Goal: Information Seeking & Learning: Learn about a topic

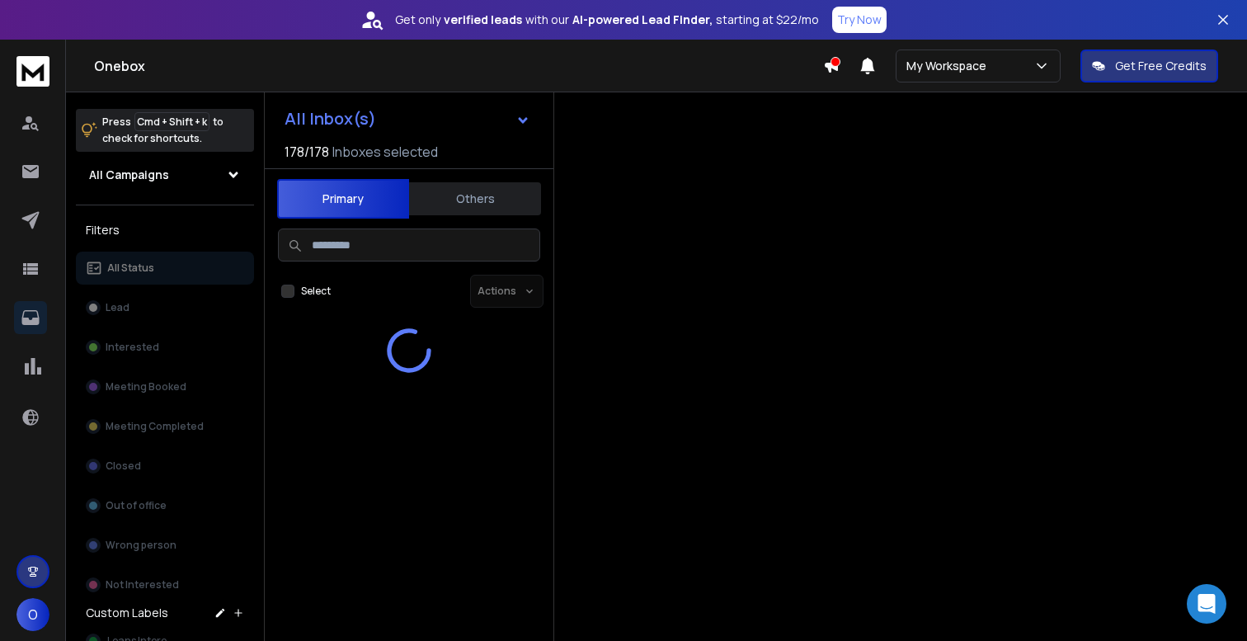
click at [331, 197] on button "Primary" at bounding box center [343, 199] width 132 height 40
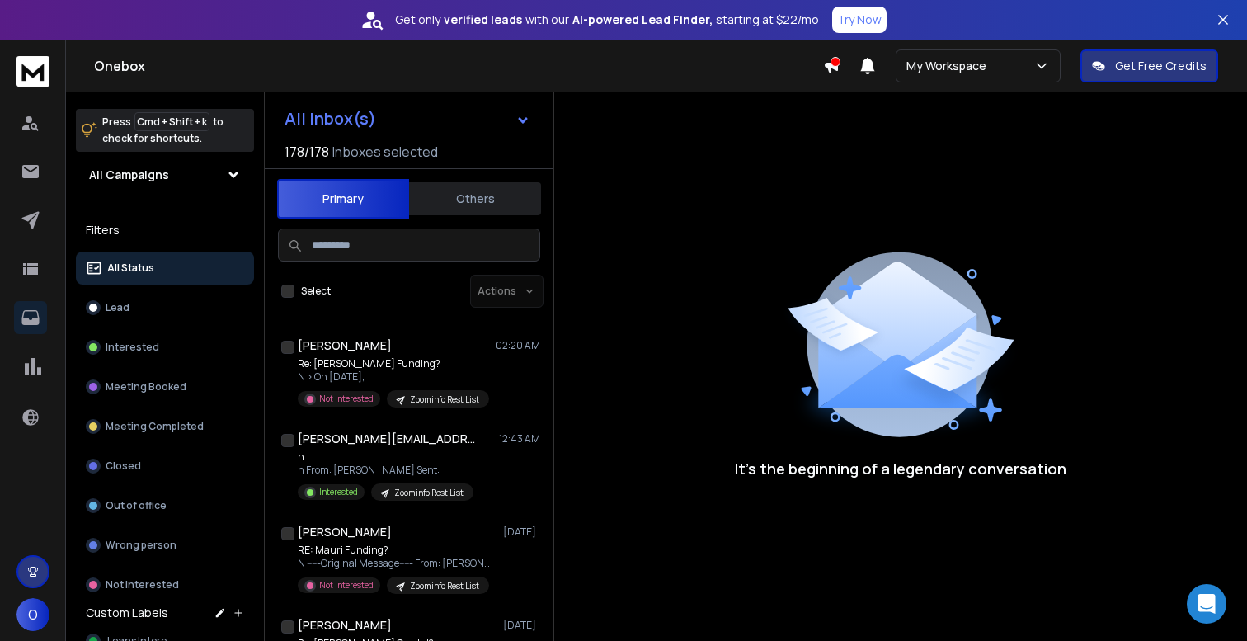
click at [431, 233] on input at bounding box center [409, 244] width 262 height 33
click at [434, 205] on button "Others" at bounding box center [475, 199] width 132 height 36
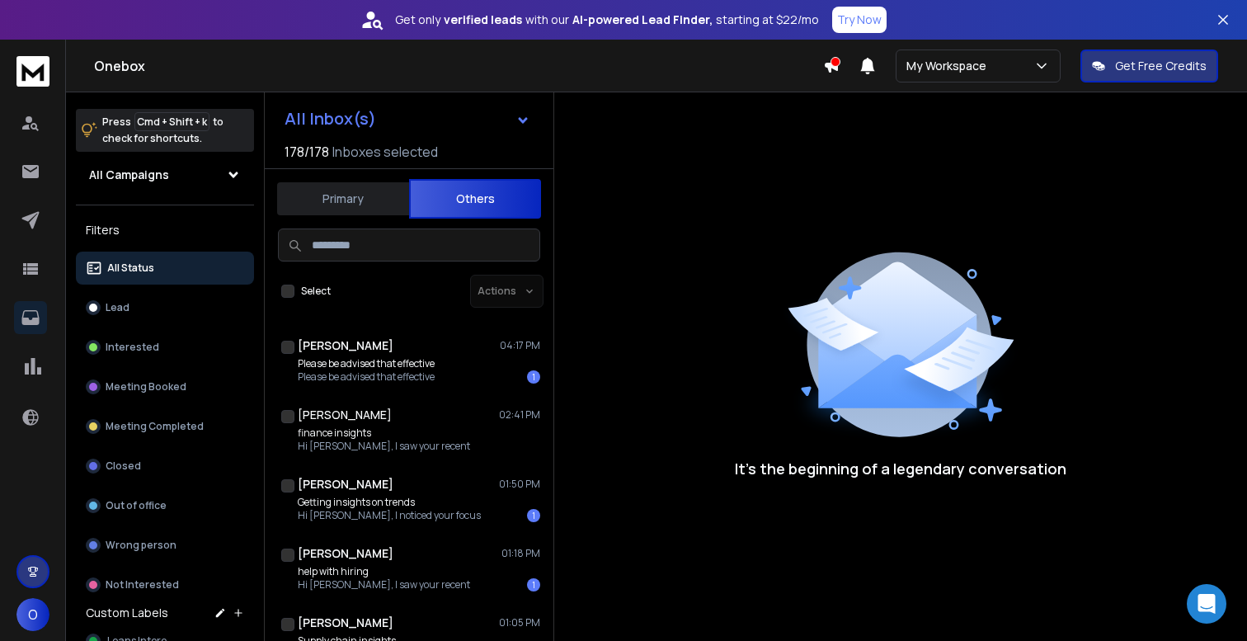
click at [399, 301] on div "Select Actions" at bounding box center [409, 288] width 289 height 40
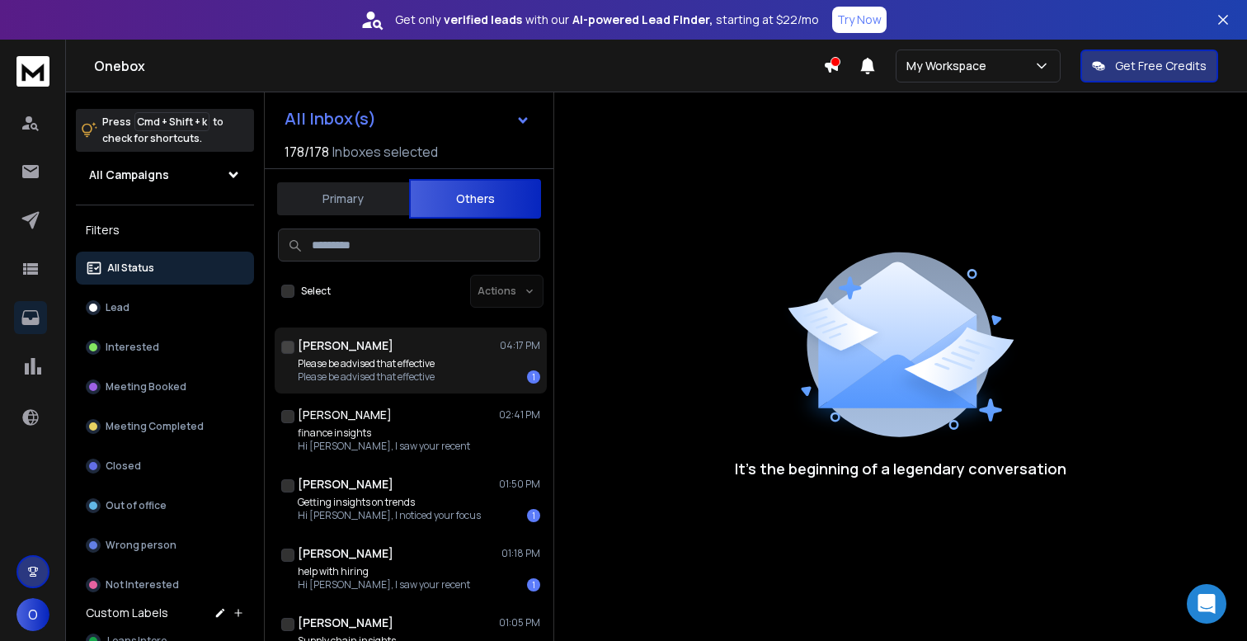
click at [393, 337] on h1 "[PERSON_NAME]" at bounding box center [346, 345] width 96 height 16
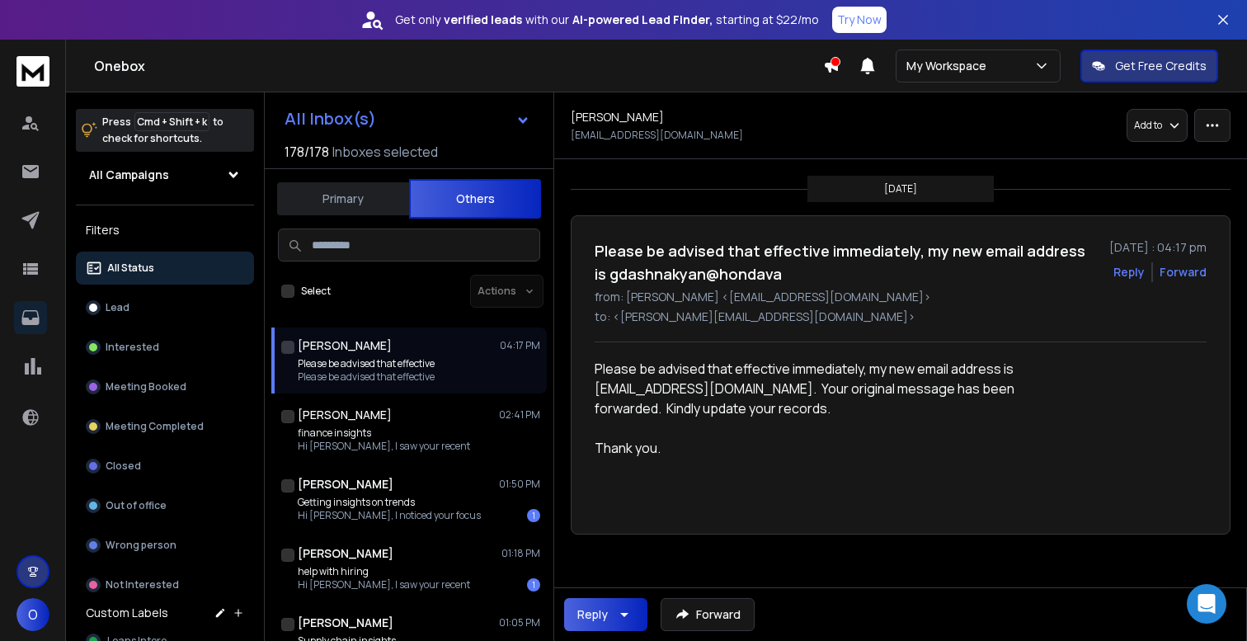
click at [365, 222] on div at bounding box center [408, 242] width 275 height 40
click at [352, 202] on button "Primary" at bounding box center [343, 199] width 132 height 36
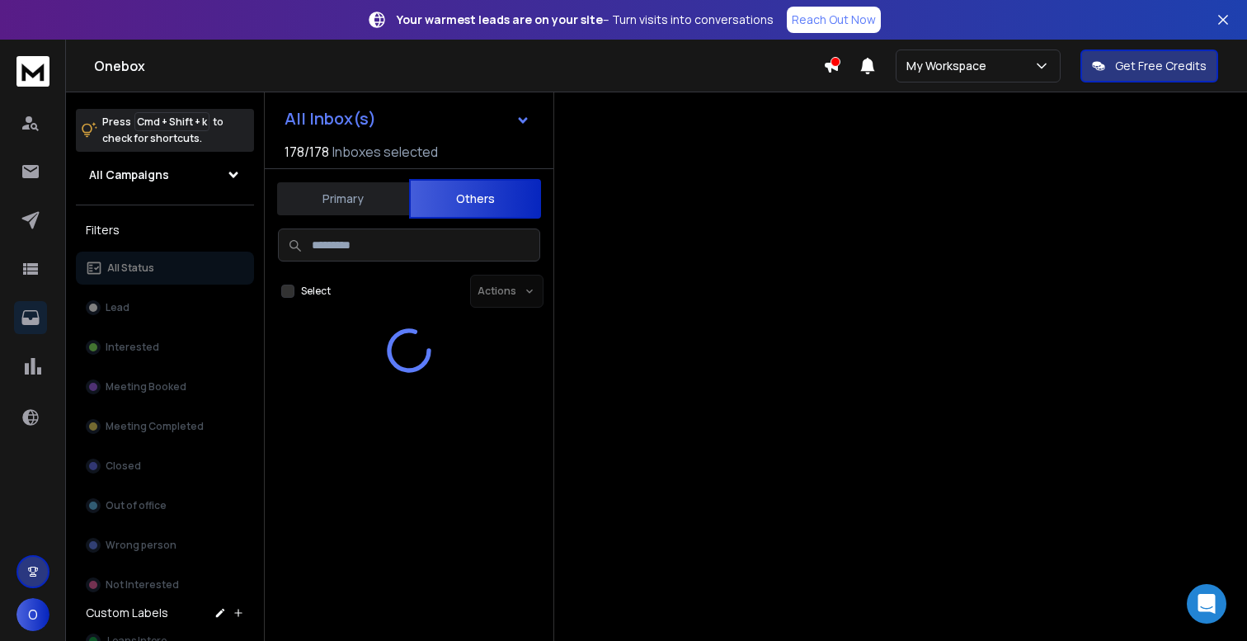
click at [504, 181] on button "Others" at bounding box center [475, 199] width 132 height 40
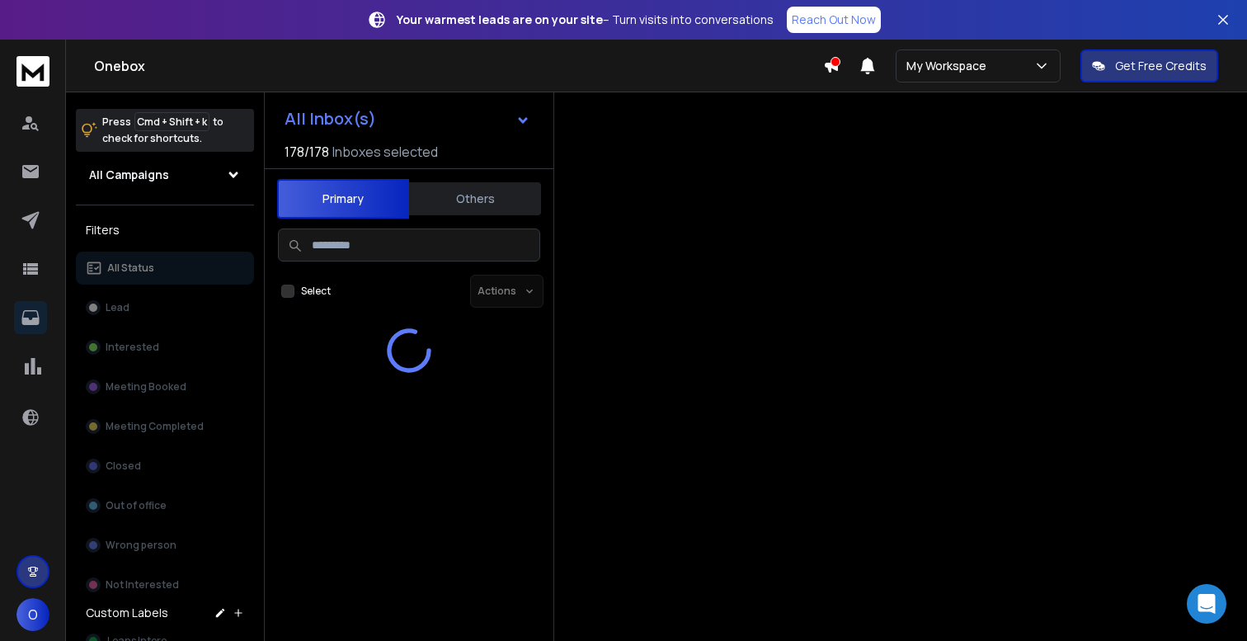
click at [362, 200] on button "Primary" at bounding box center [343, 199] width 132 height 40
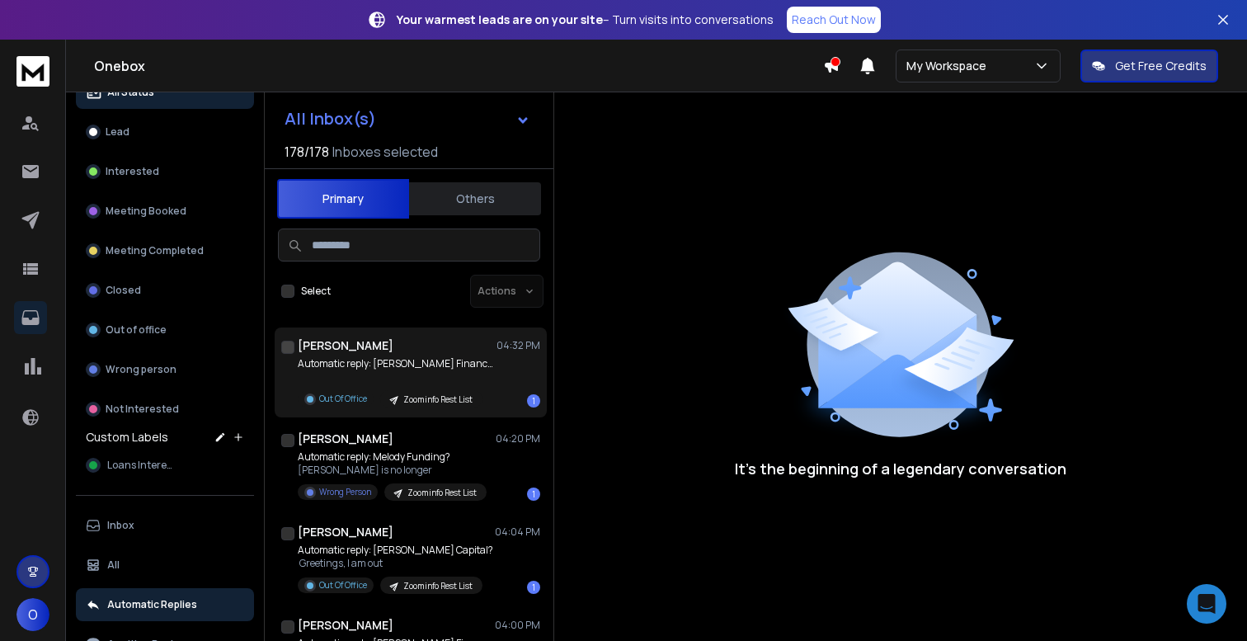
drag, startPoint x: 410, startPoint y: 429, endPoint x: 410, endPoint y: 402, distance: 26.4
click at [410, 429] on div "Melody Salter 04:20 PM Automatic reply: Melody Funding? Melody Salter is no lon…" at bounding box center [411, 466] width 272 height 90
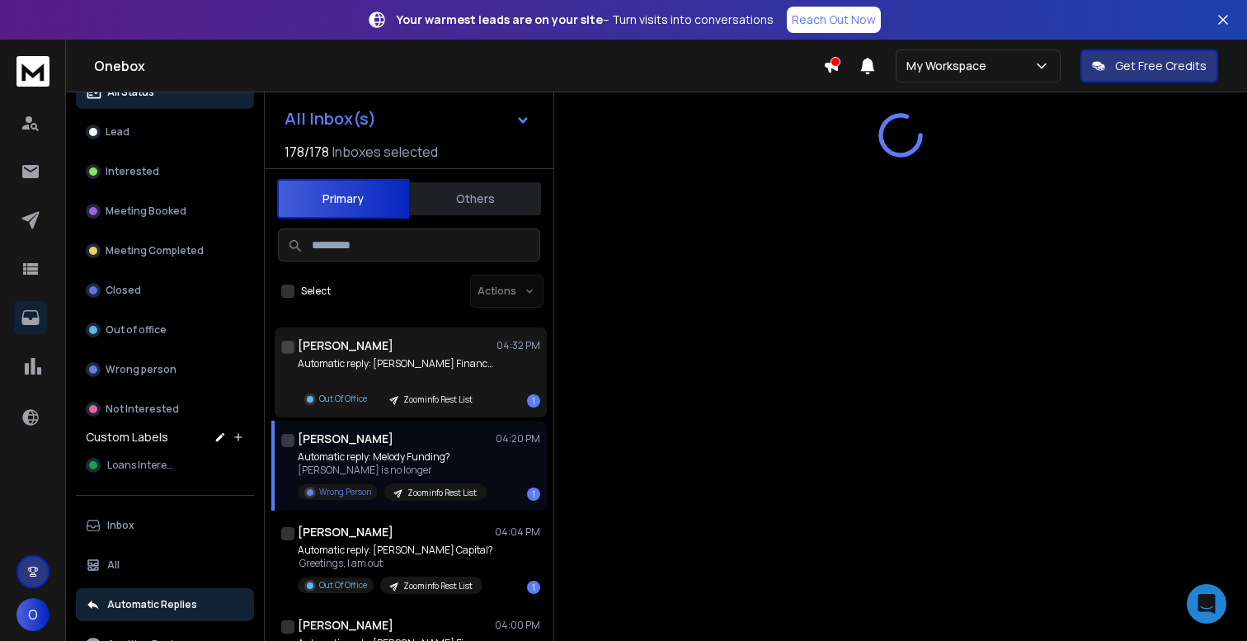
click at [411, 369] on p "Automatic reply: Raquel Finance?" at bounding box center [397, 363] width 198 height 13
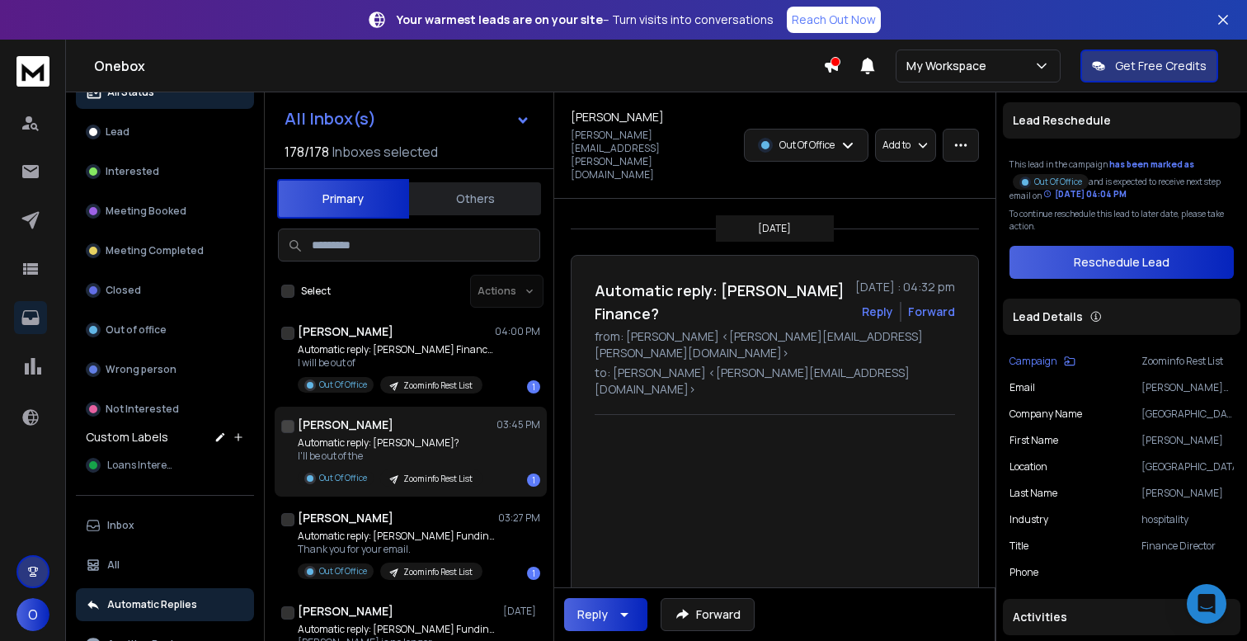
scroll to position [263, 0]
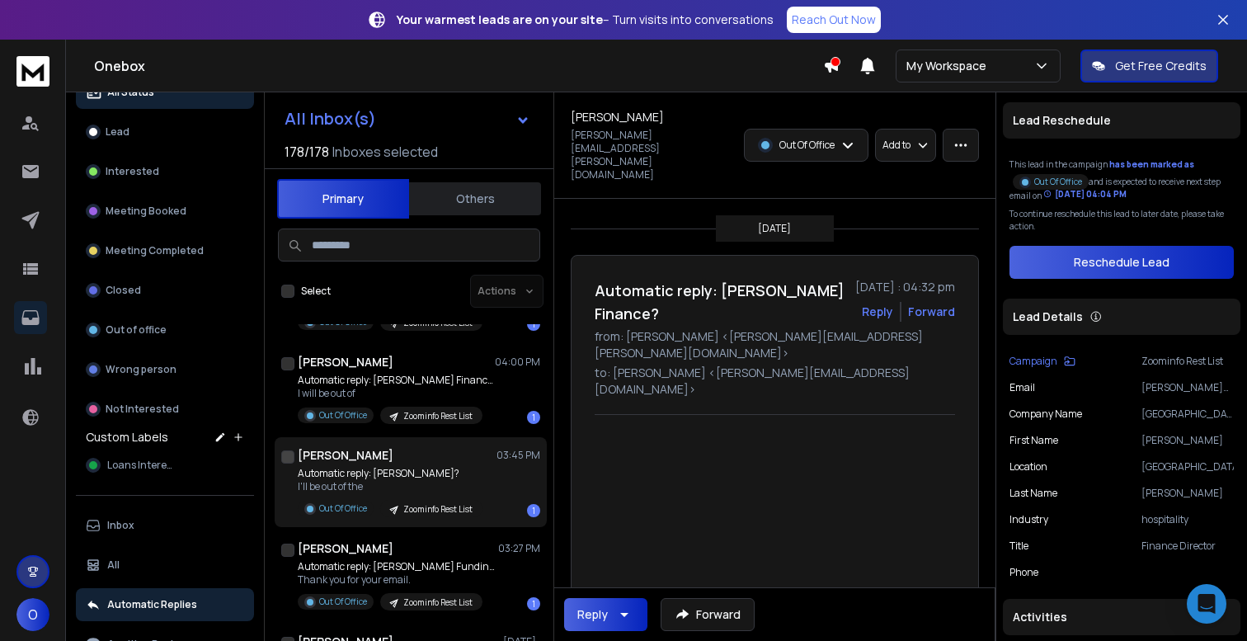
click at [424, 482] on p "I'll be out of the" at bounding box center [390, 486] width 185 height 13
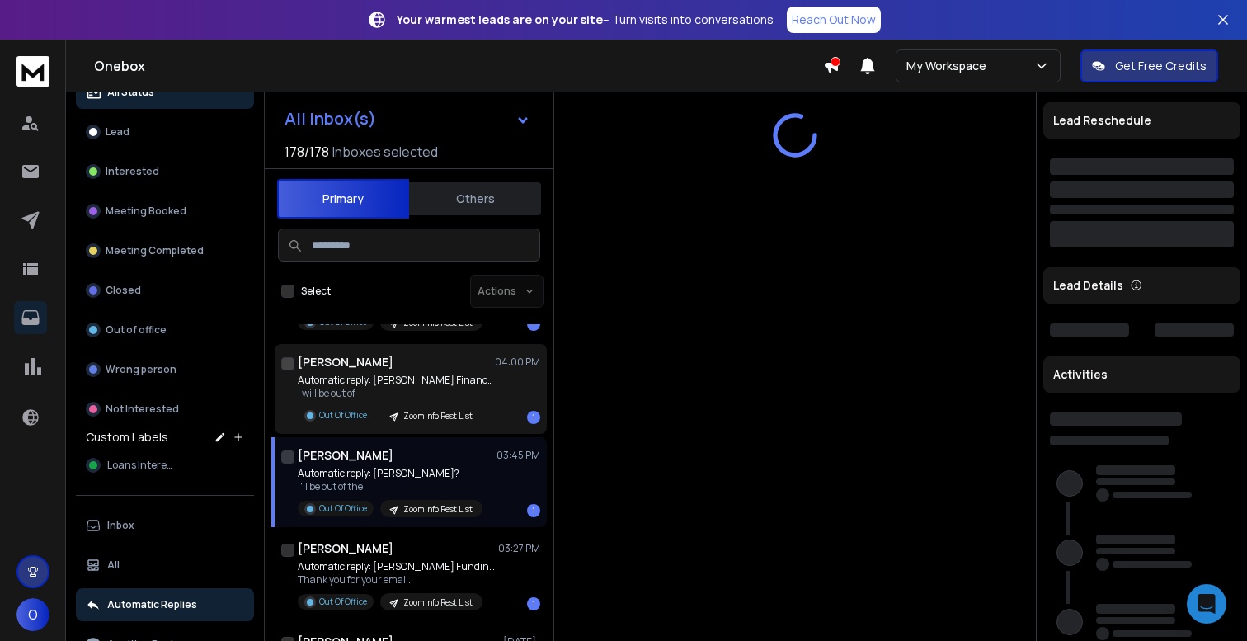
click at [423, 411] on p "Zoominfo Rest List" at bounding box center [437, 416] width 69 height 12
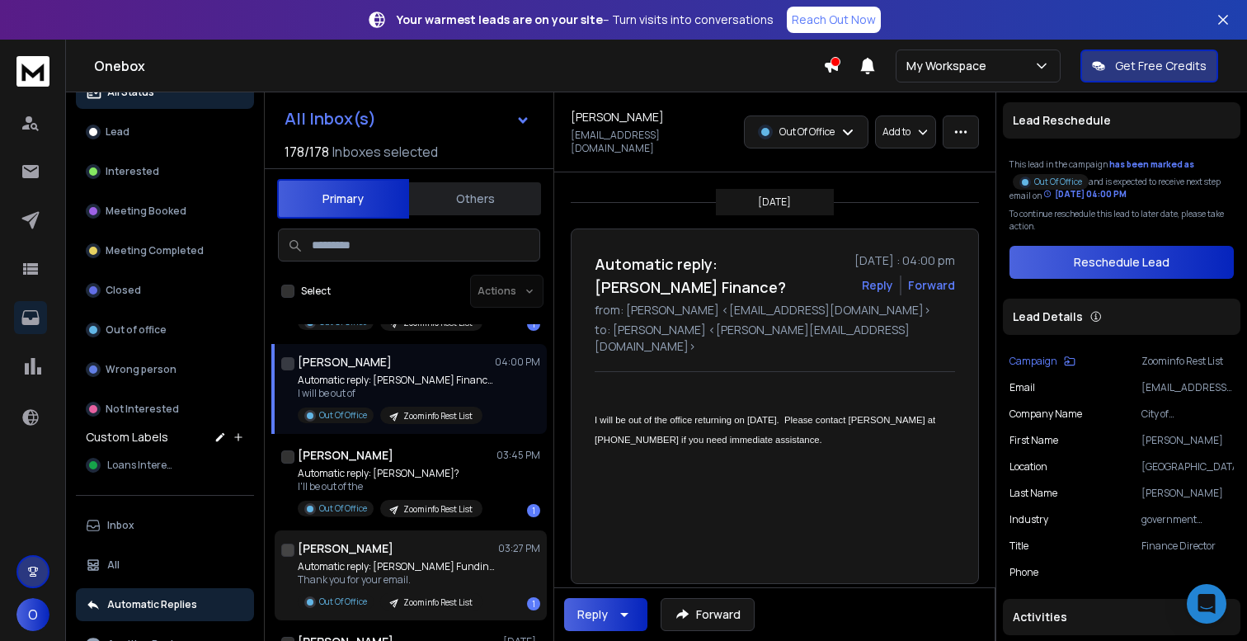
click at [439, 563] on p "Automatic reply: Luz Funding?" at bounding box center [397, 566] width 198 height 13
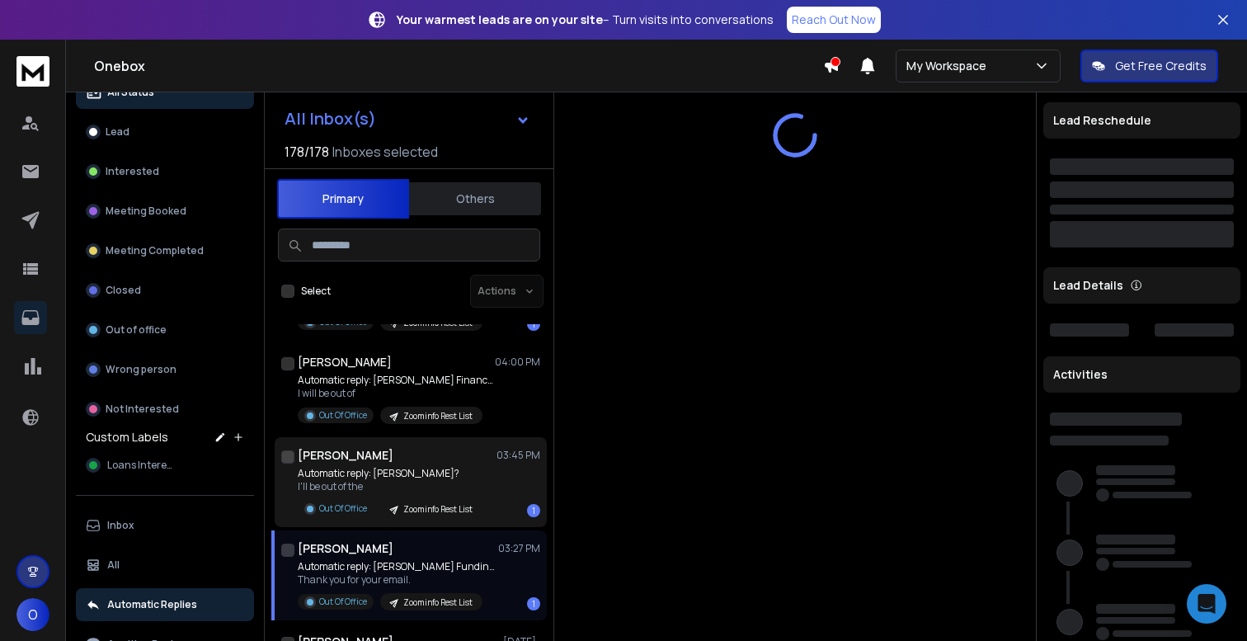
click at [430, 472] on p "Automatic reply: Rob Funding?" at bounding box center [390, 473] width 185 height 13
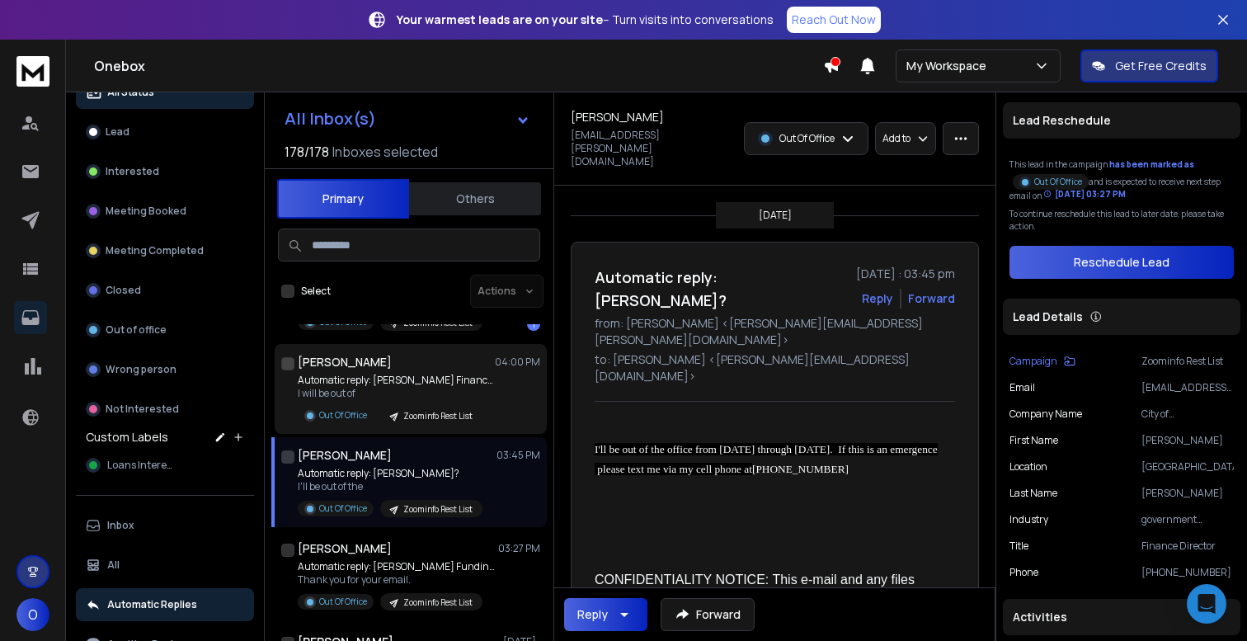
click at [441, 360] on div "Terry Eubank 04:00 PM" at bounding box center [419, 362] width 242 height 16
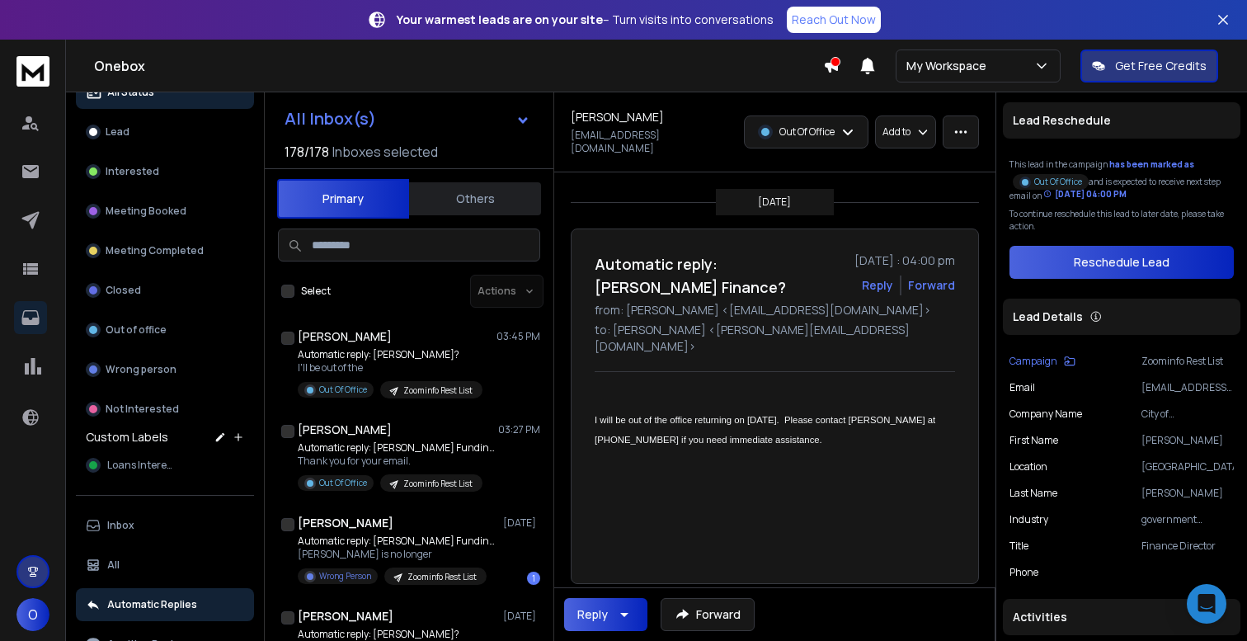
scroll to position [0, 0]
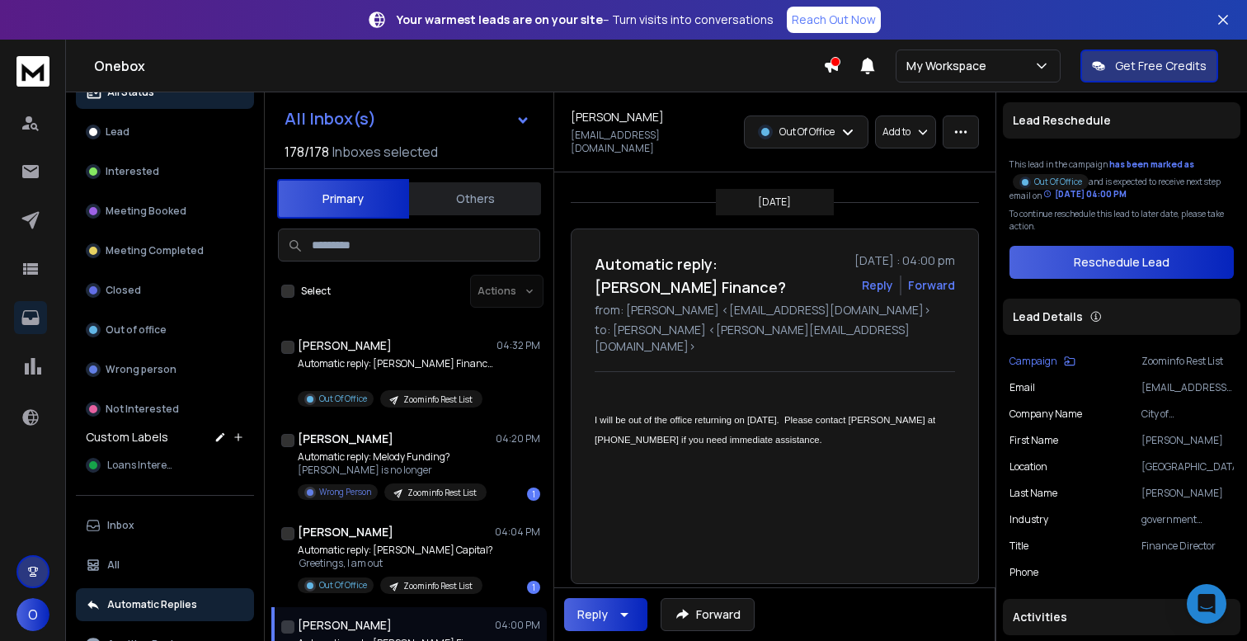
click at [440, 195] on button "Others" at bounding box center [475, 199] width 132 height 36
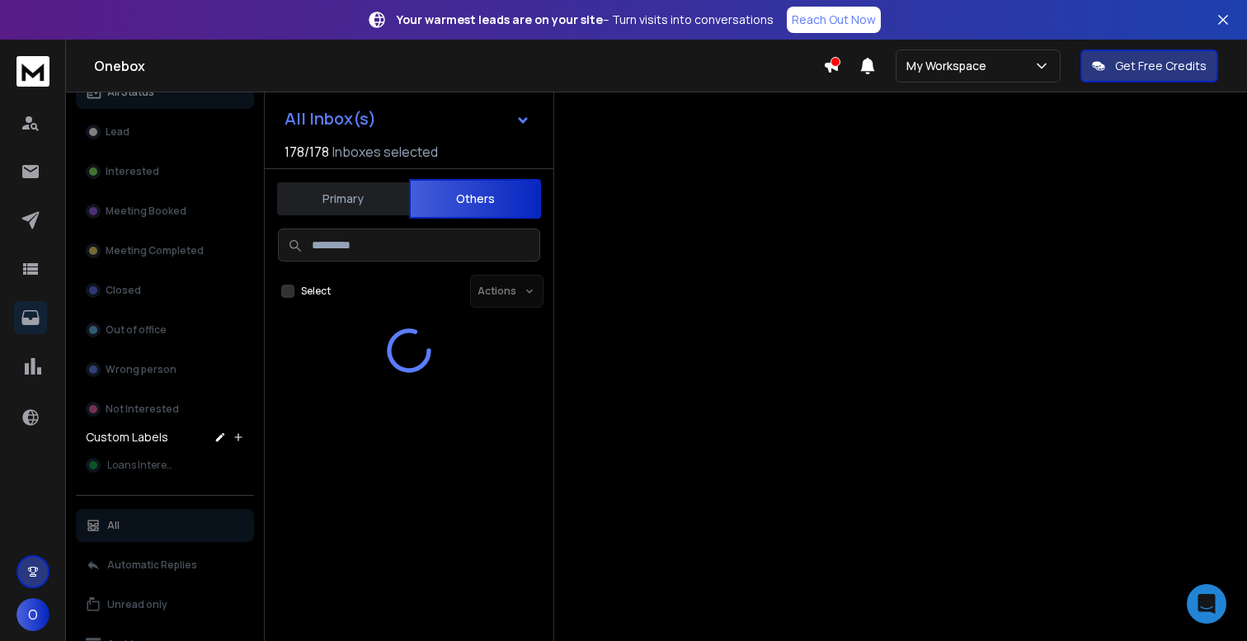
click at [380, 198] on button "Primary" at bounding box center [343, 199] width 132 height 36
click at [468, 201] on button "Others" at bounding box center [475, 199] width 132 height 40
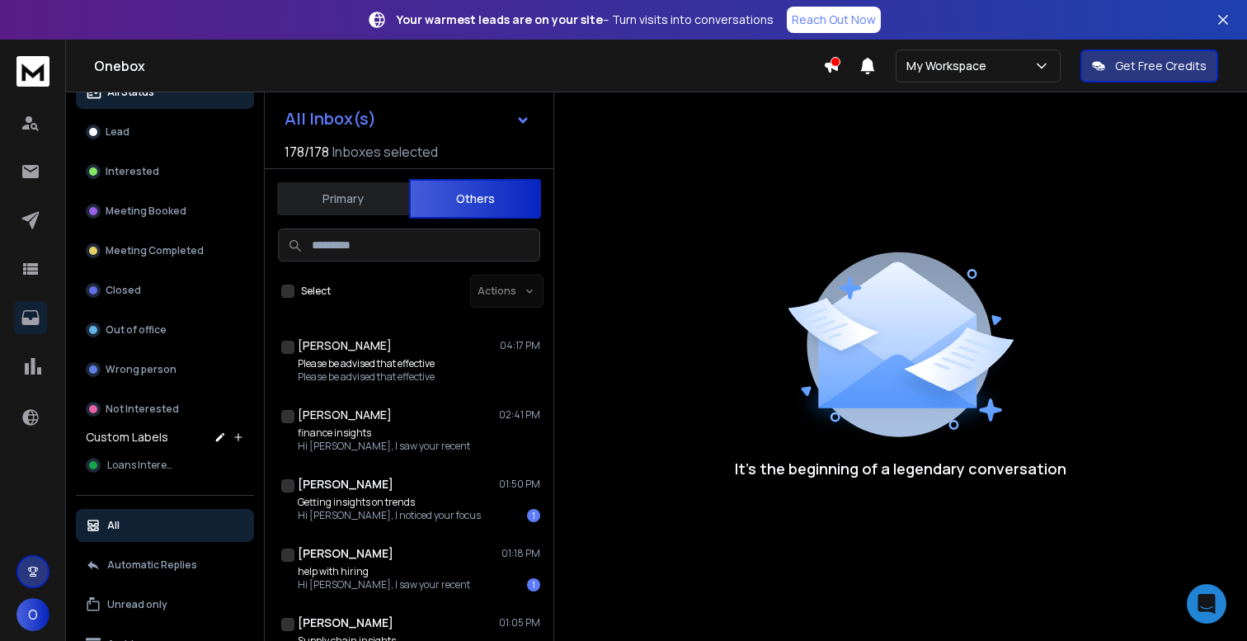
click at [355, 199] on button "Primary" at bounding box center [343, 199] width 132 height 36
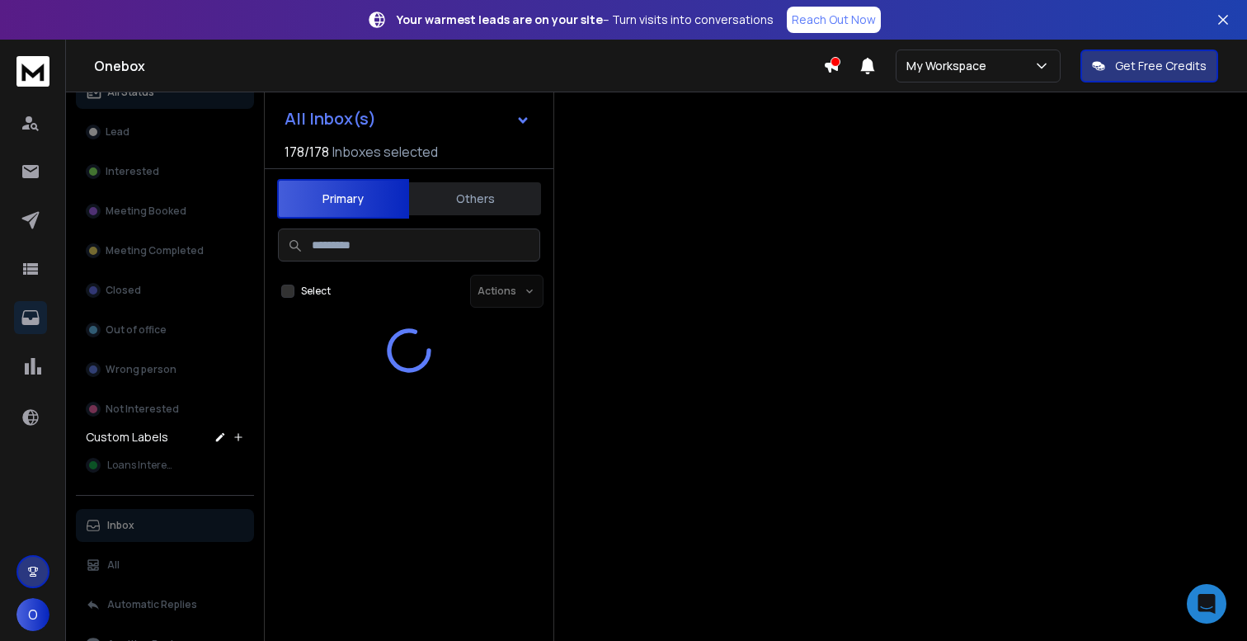
click at [355, 199] on button "Primary" at bounding box center [343, 199] width 132 height 40
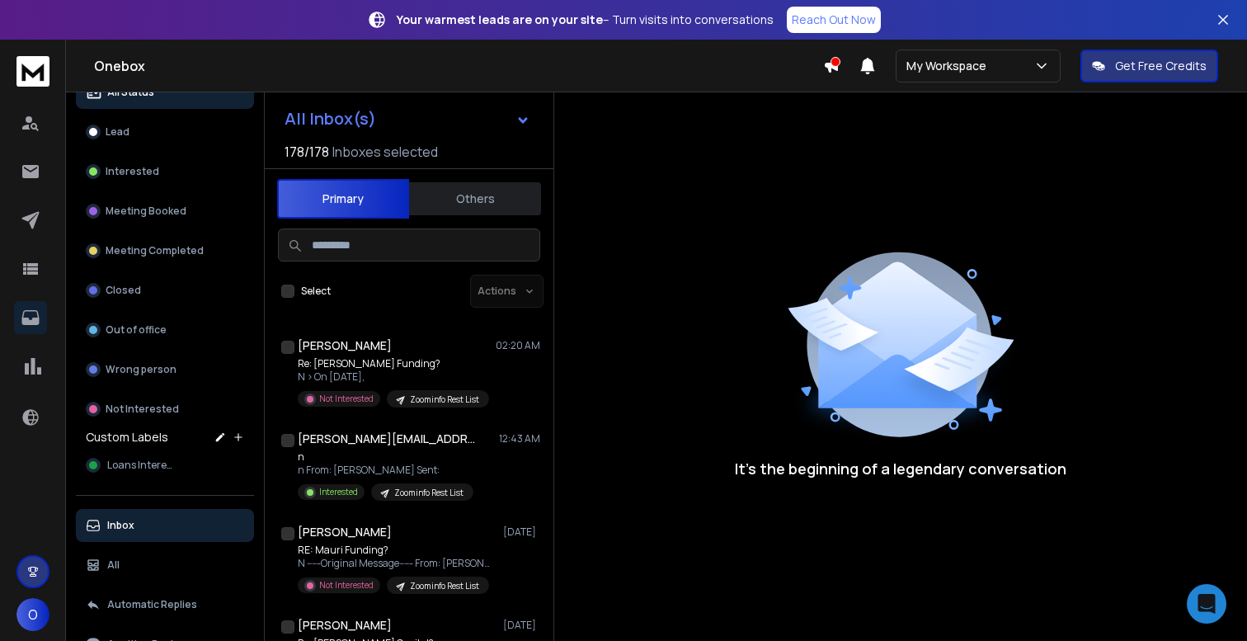
click at [491, 212] on button "Others" at bounding box center [475, 199] width 132 height 36
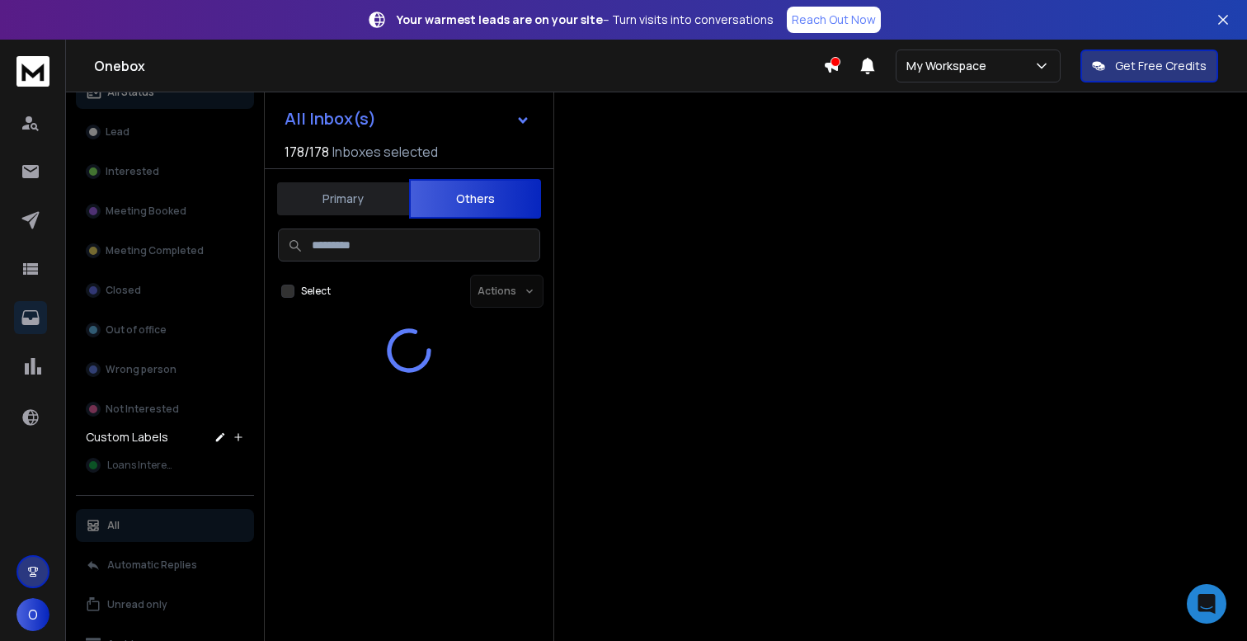
click at [491, 212] on button "Others" at bounding box center [475, 199] width 132 height 40
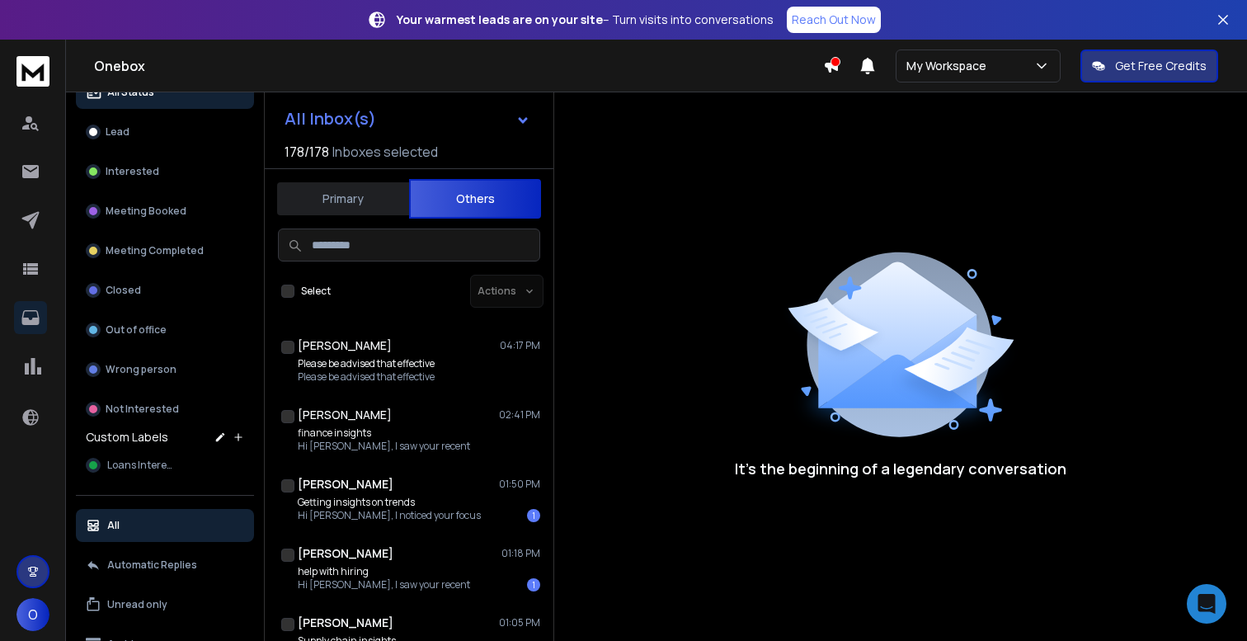
click at [1124, 467] on div "It’s the beginning of a legendary conversation" at bounding box center [900, 364] width 693 height 544
click at [1205, 606] on icon "Open Intercom Messenger" at bounding box center [1206, 603] width 19 height 21
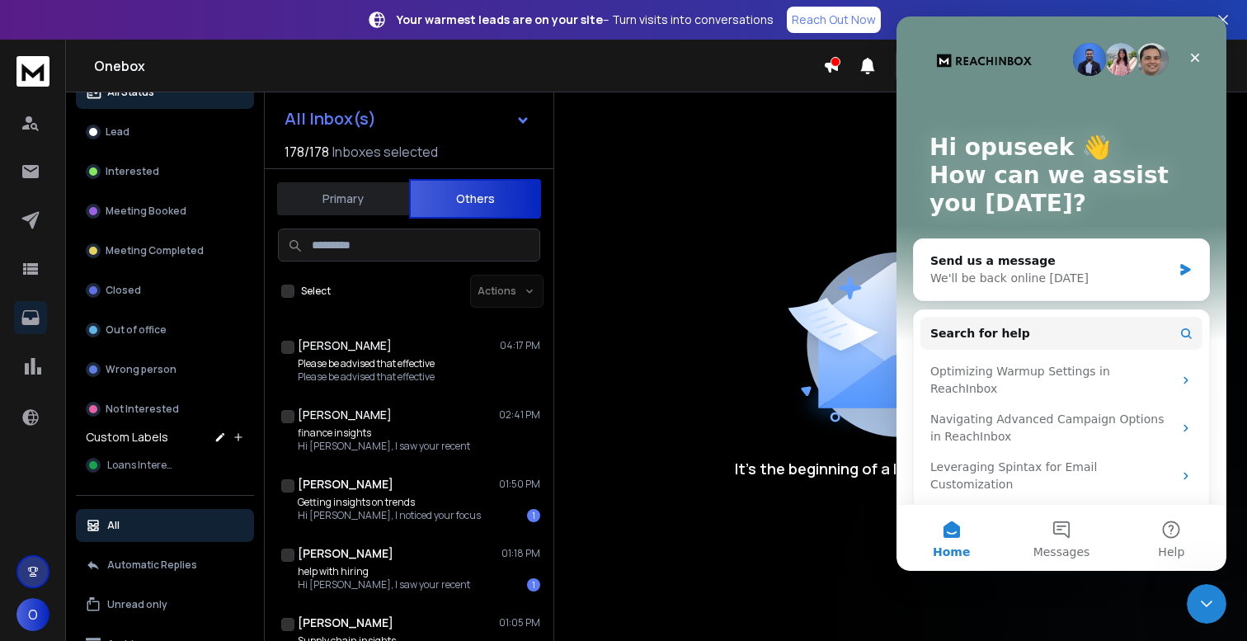
click at [1205, 606] on icon "Close Intercom Messenger" at bounding box center [1207, 604] width 20 height 20
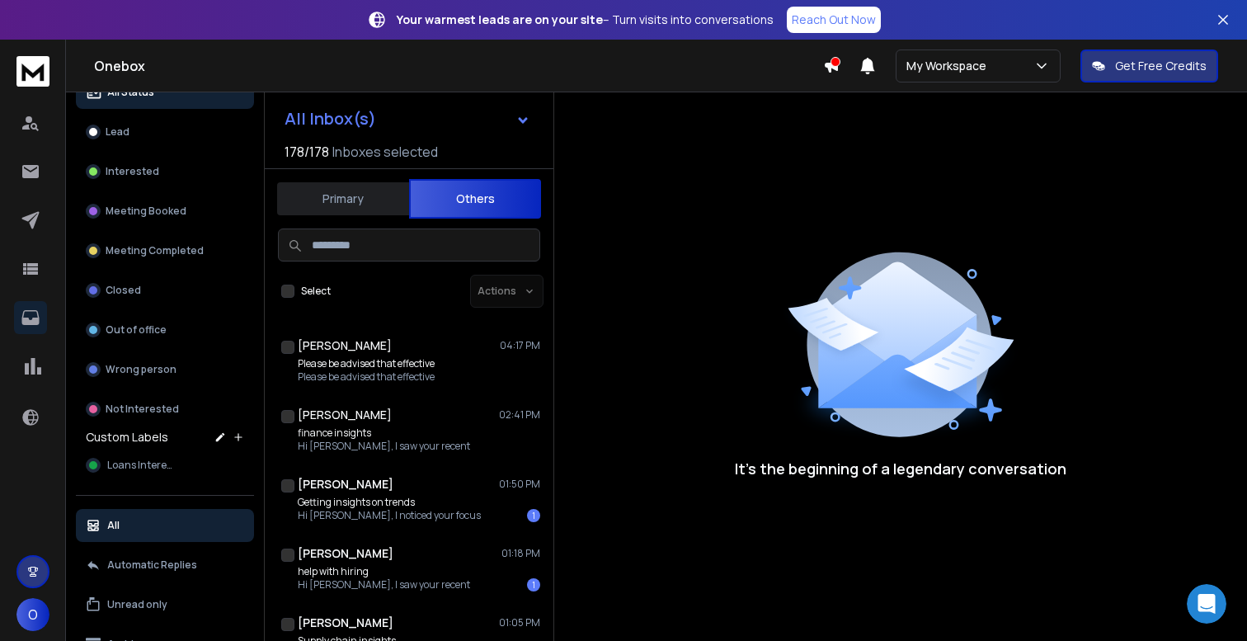
click at [284, 207] on button "Primary" at bounding box center [343, 199] width 132 height 36
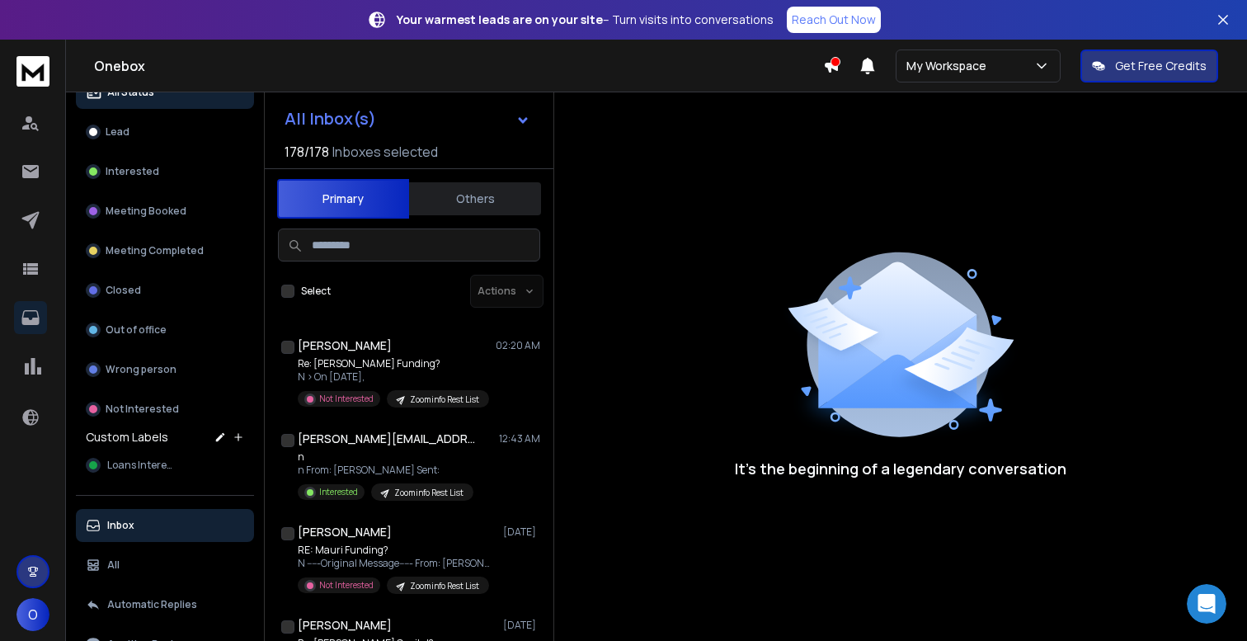
drag, startPoint x: 567, startPoint y: 198, endPoint x: 528, endPoint y: 200, distance: 39.6
click at [567, 198] on div "It’s the beginning of a legendary conversation" at bounding box center [900, 364] width 693 height 544
click at [503, 200] on button "Others" at bounding box center [475, 199] width 132 height 36
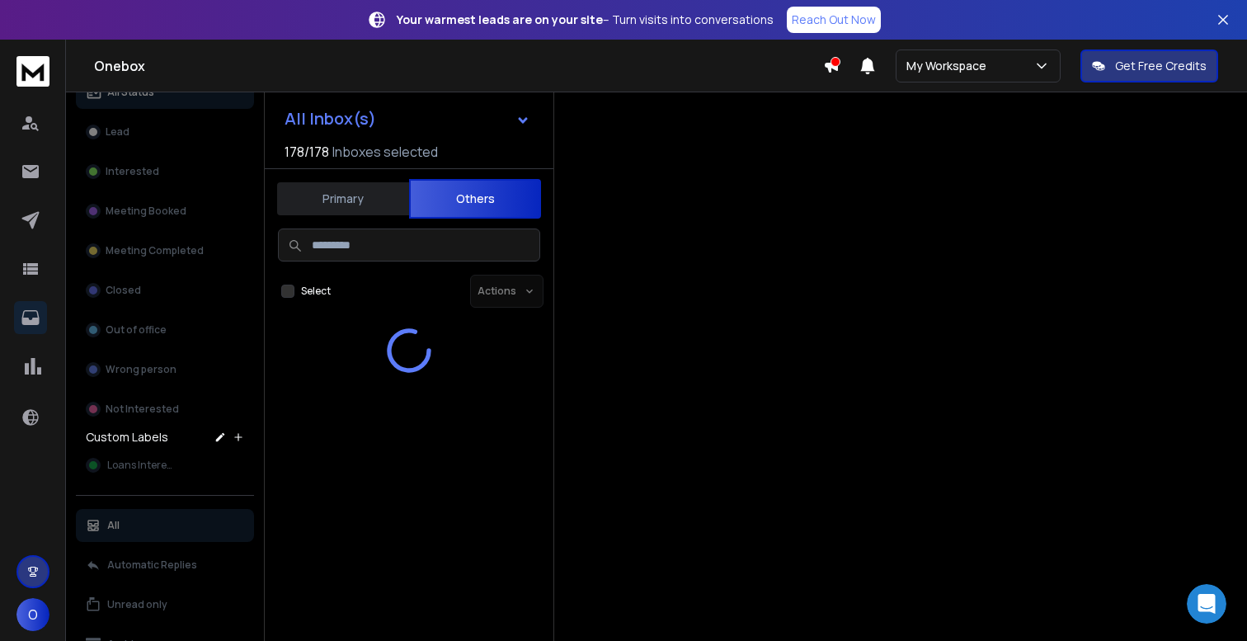
click at [503, 201] on button "Others" at bounding box center [475, 199] width 132 height 40
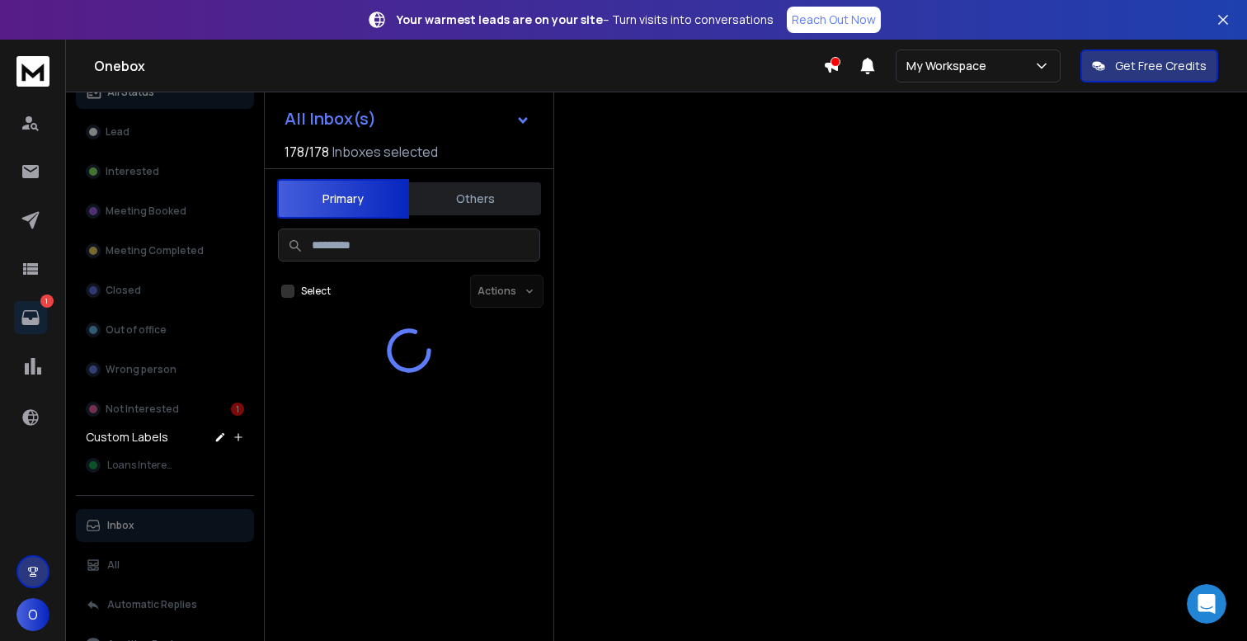
click at [351, 203] on button "Primary" at bounding box center [343, 199] width 132 height 40
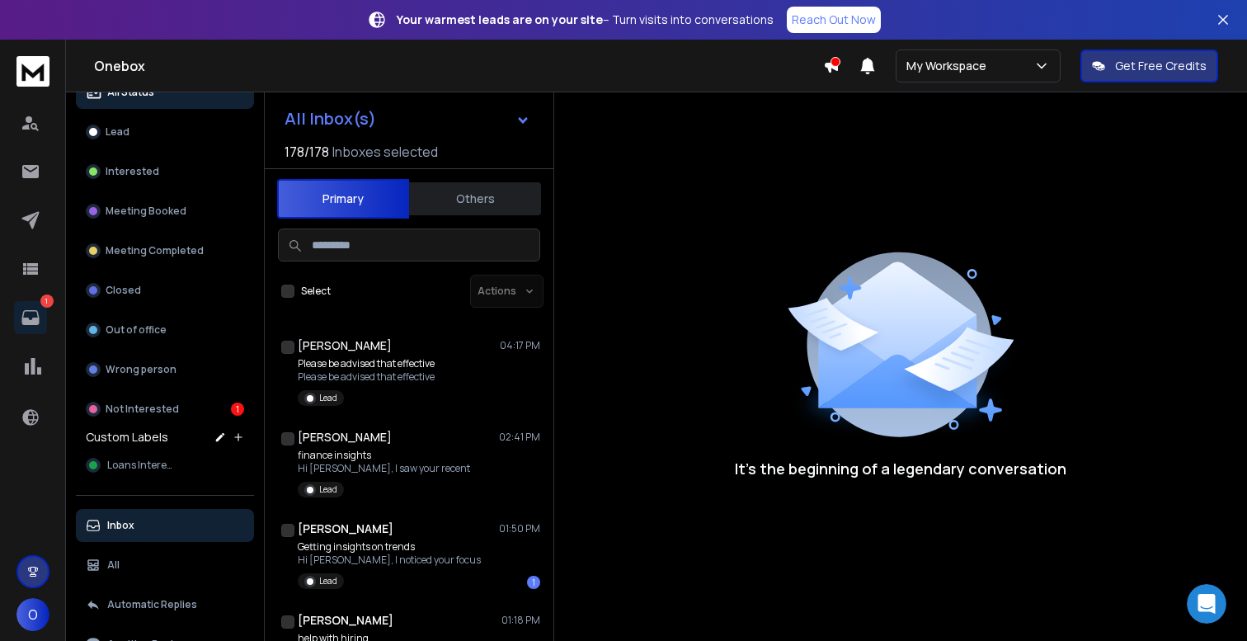
click at [351, 203] on button "Primary" at bounding box center [343, 199] width 132 height 40
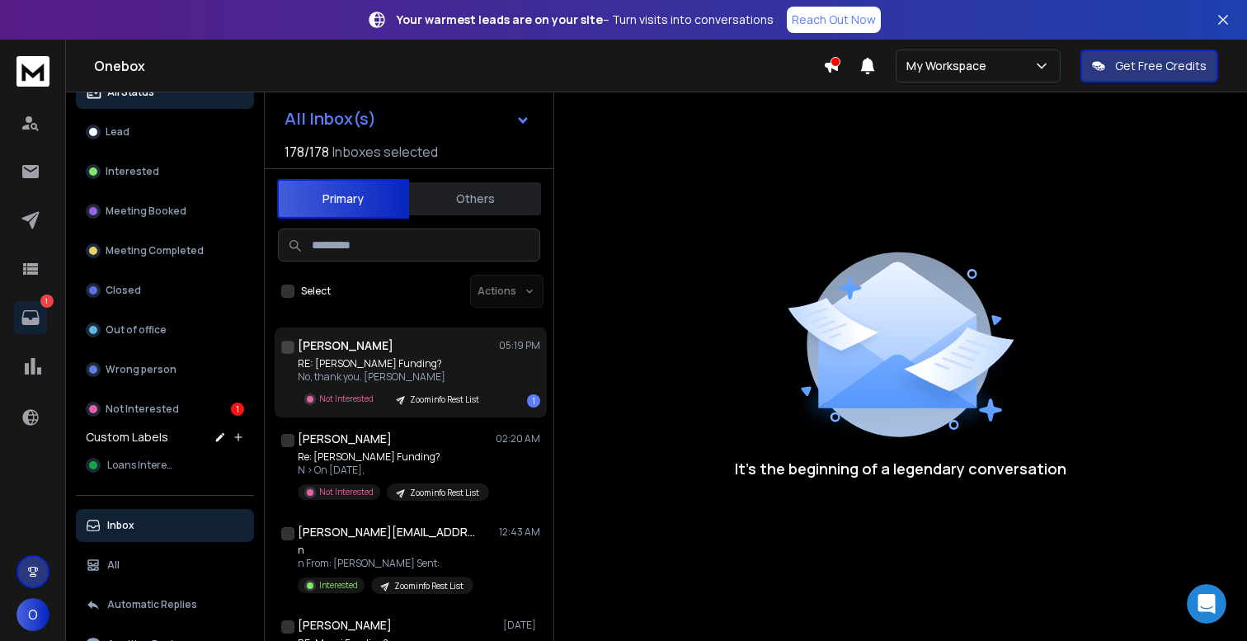
click at [429, 390] on div "RE: Judy Funding? No, thank you. Judy Jirka Not Interested Zoominfo Rest List" at bounding box center [393, 382] width 191 height 50
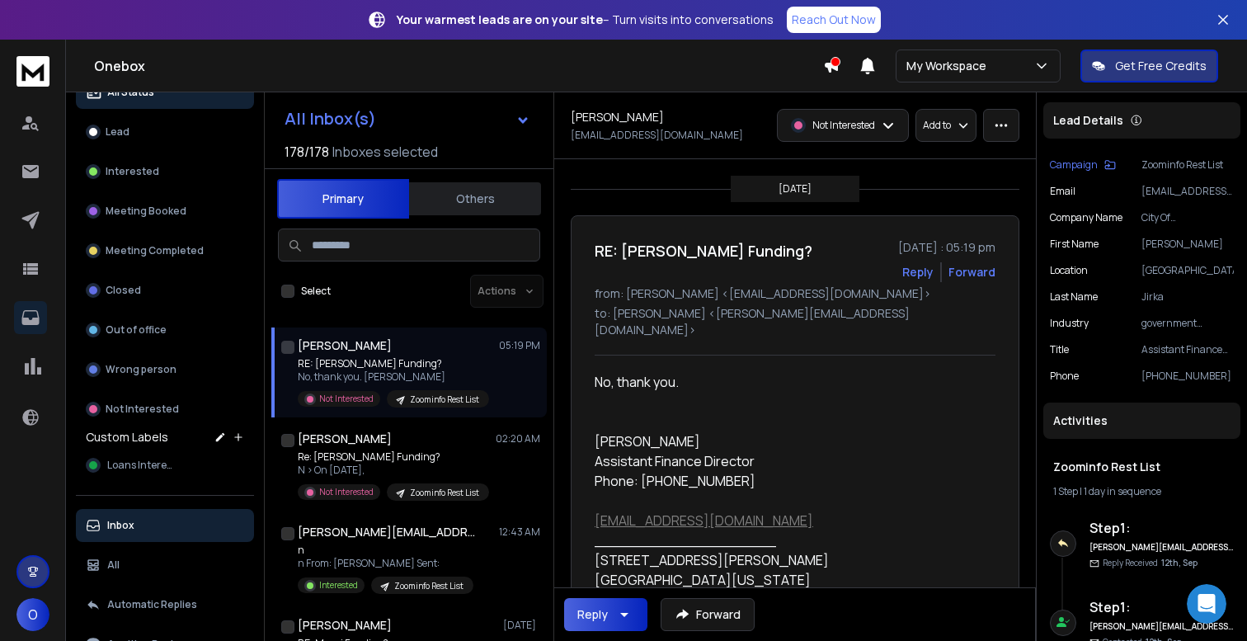
click at [425, 208] on button "Others" at bounding box center [475, 199] width 132 height 36
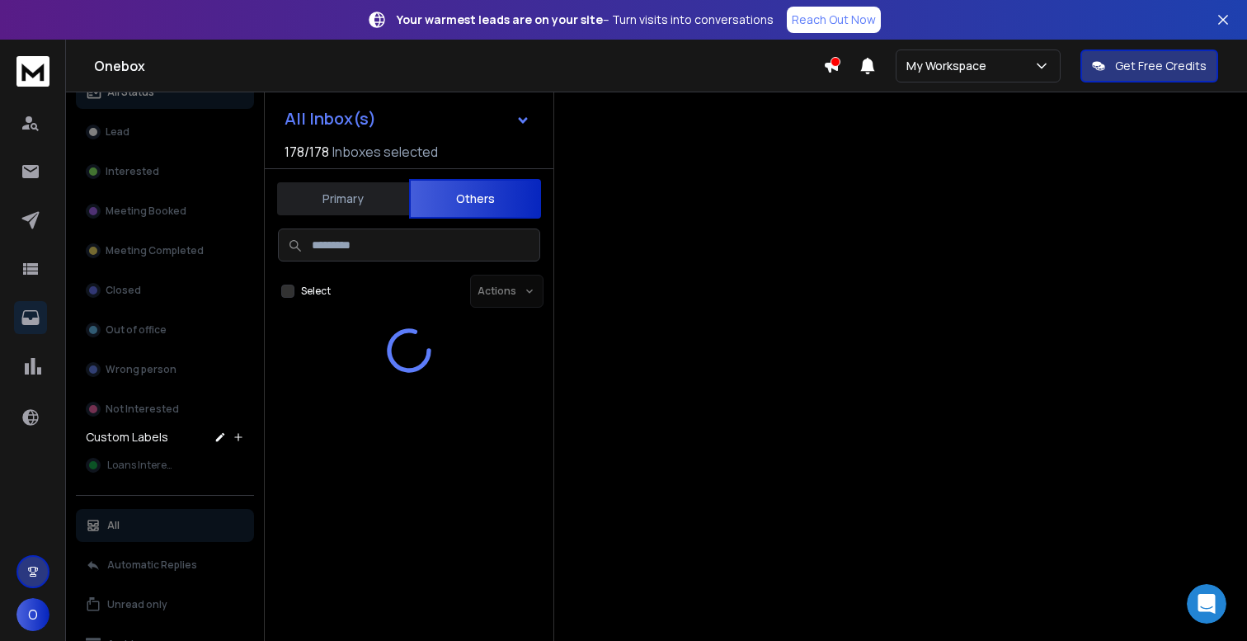
click at [425, 209] on button "Others" at bounding box center [475, 199] width 132 height 40
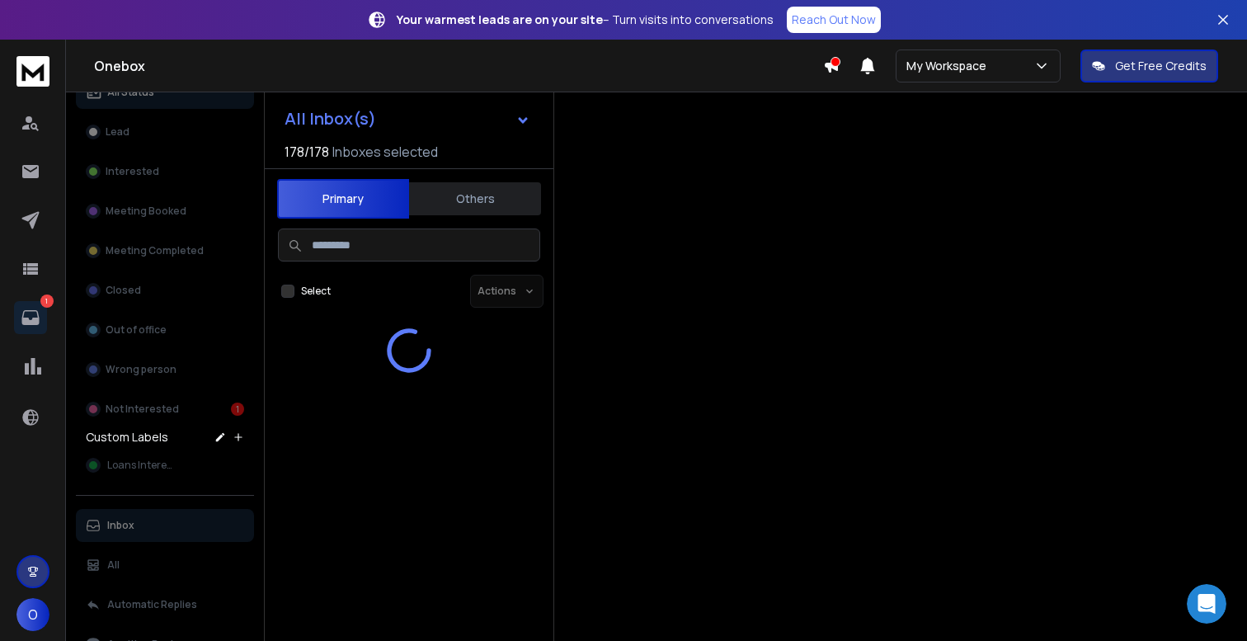
click at [366, 198] on button "Primary" at bounding box center [343, 199] width 132 height 40
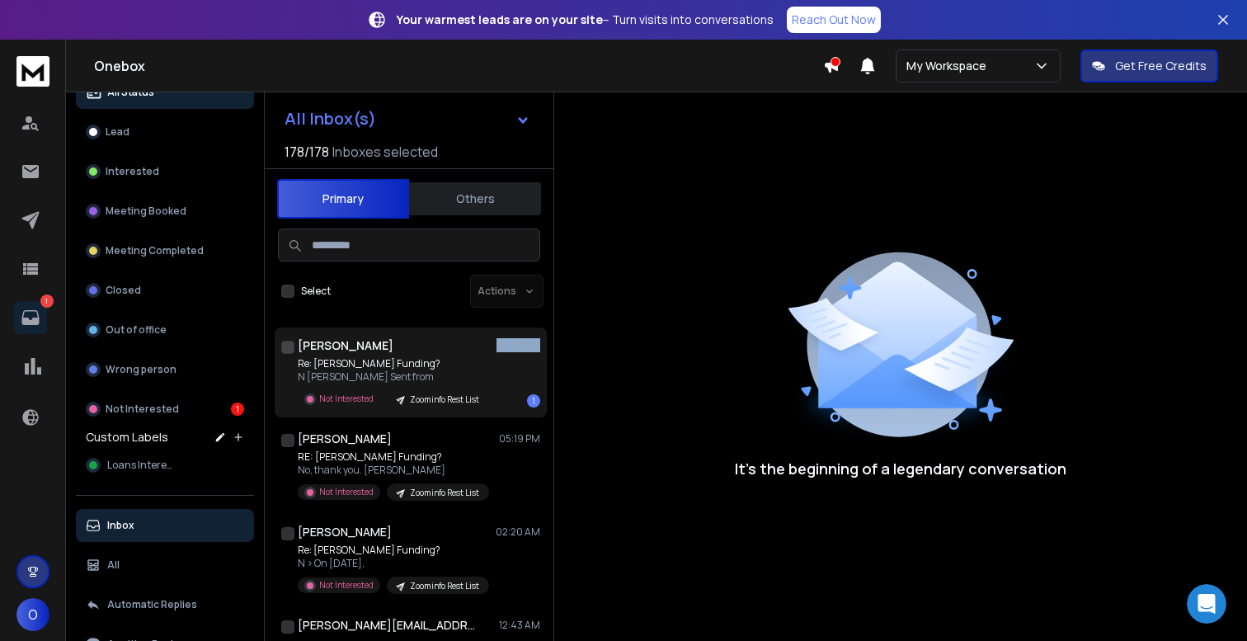
click at [454, 352] on div "Christa Buhagiar 05:39 PM" at bounding box center [419, 345] width 242 height 16
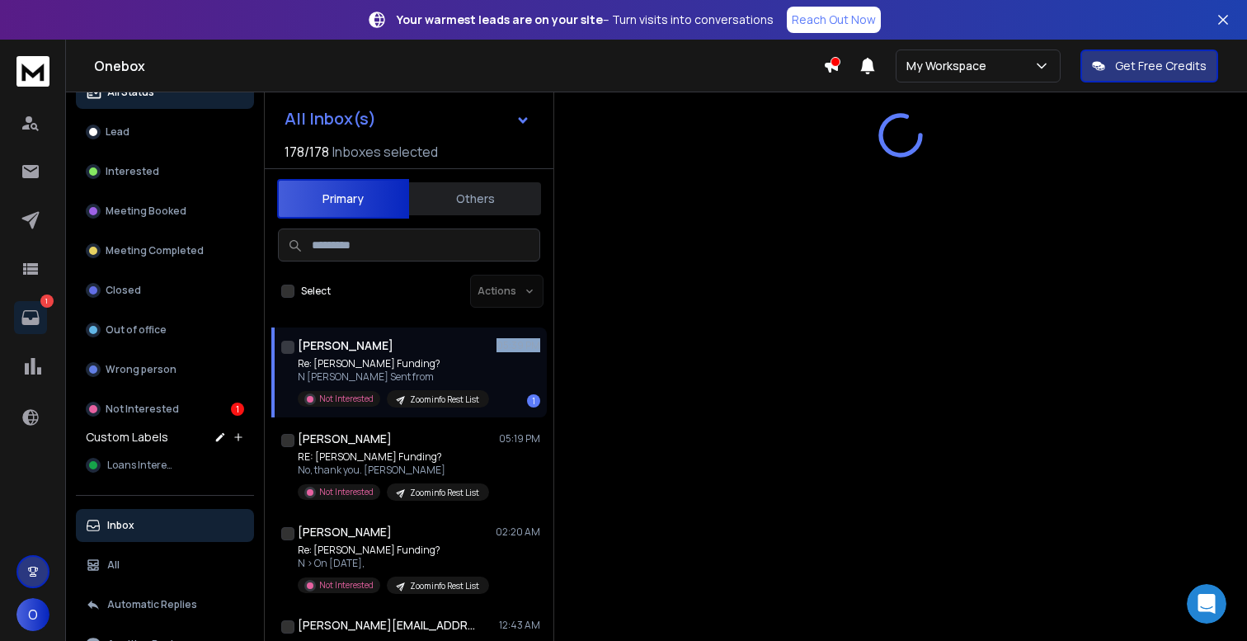
click at [454, 352] on div "Christa Buhagiar 05:39 PM" at bounding box center [419, 345] width 242 height 16
